Goal: Task Accomplishment & Management: Manage account settings

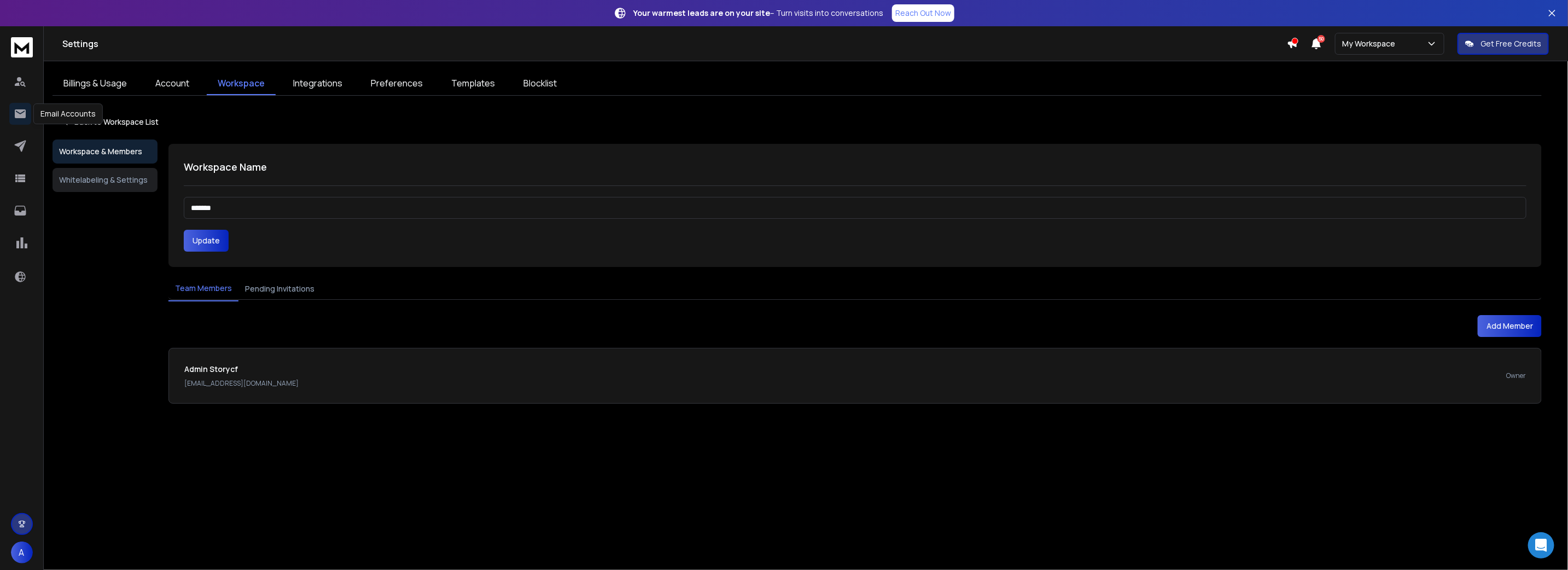
click at [22, 111] on icon at bounding box center [20, 113] width 11 height 8
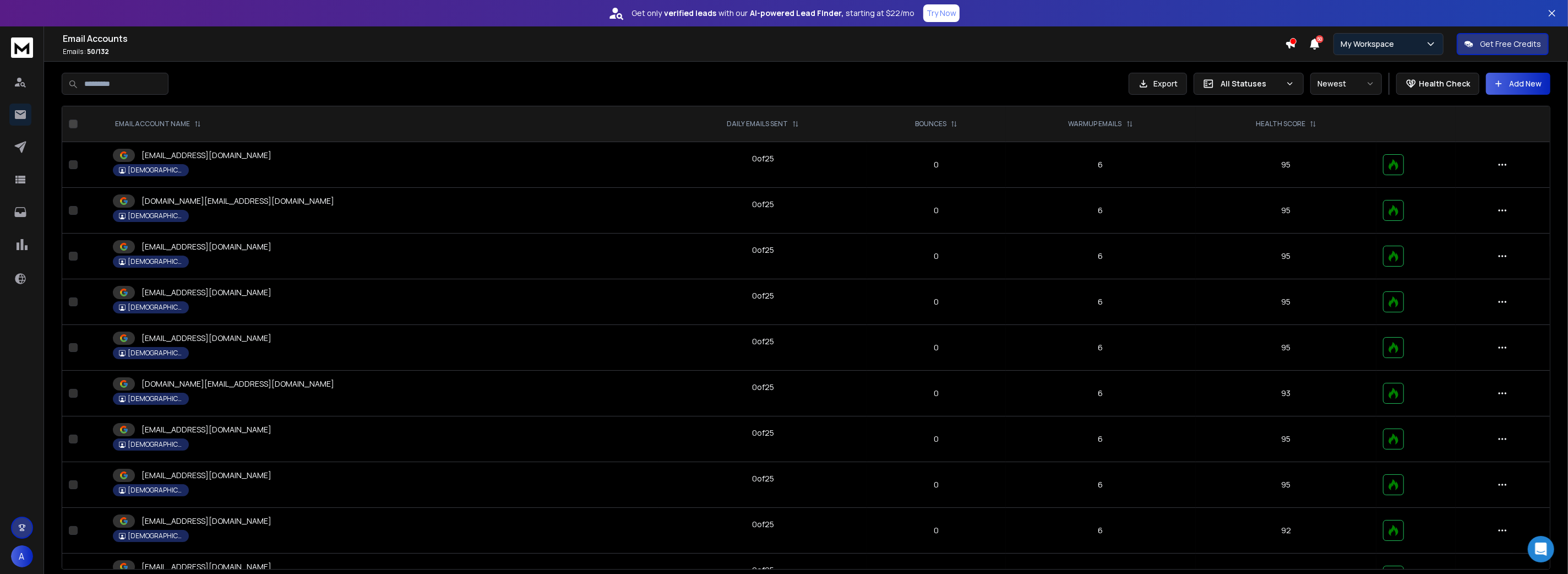
click at [1399, 45] on p "My Workspace" at bounding box center [1369, 44] width 58 height 11
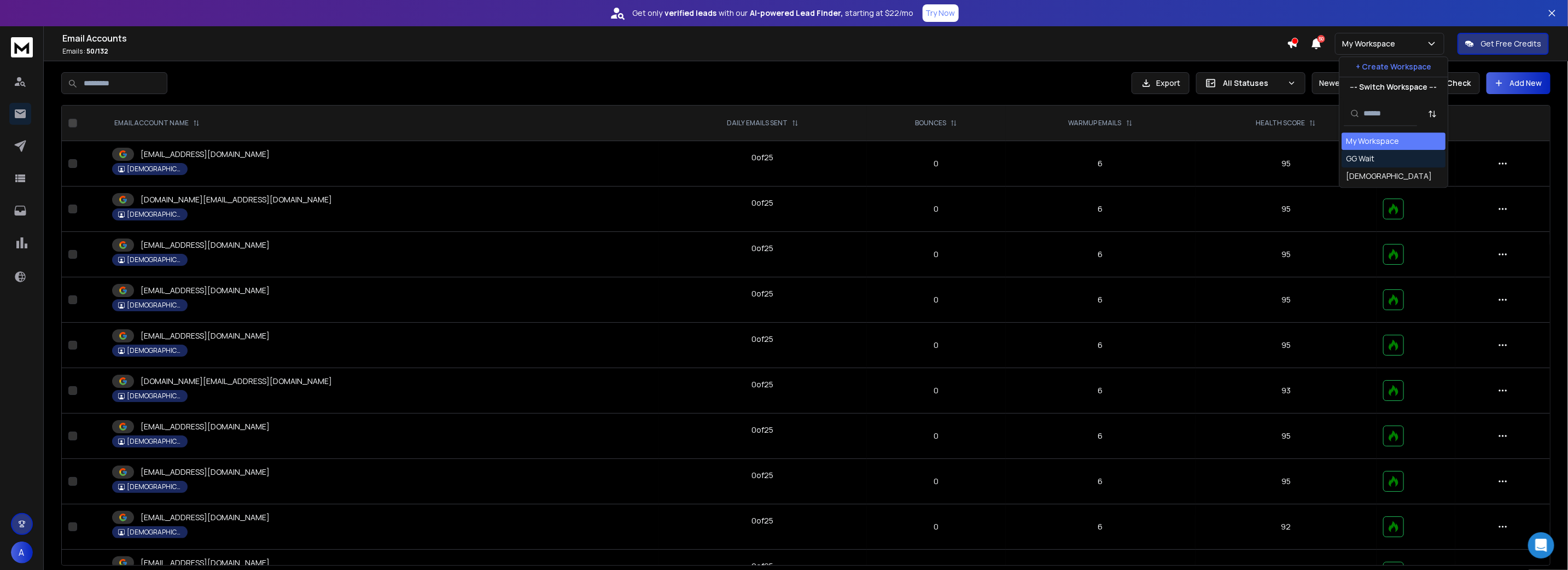
click at [1367, 161] on div "GG Wait" at bounding box center [1359, 159] width 28 height 11
